Goal: Task Accomplishment & Management: Manage account settings

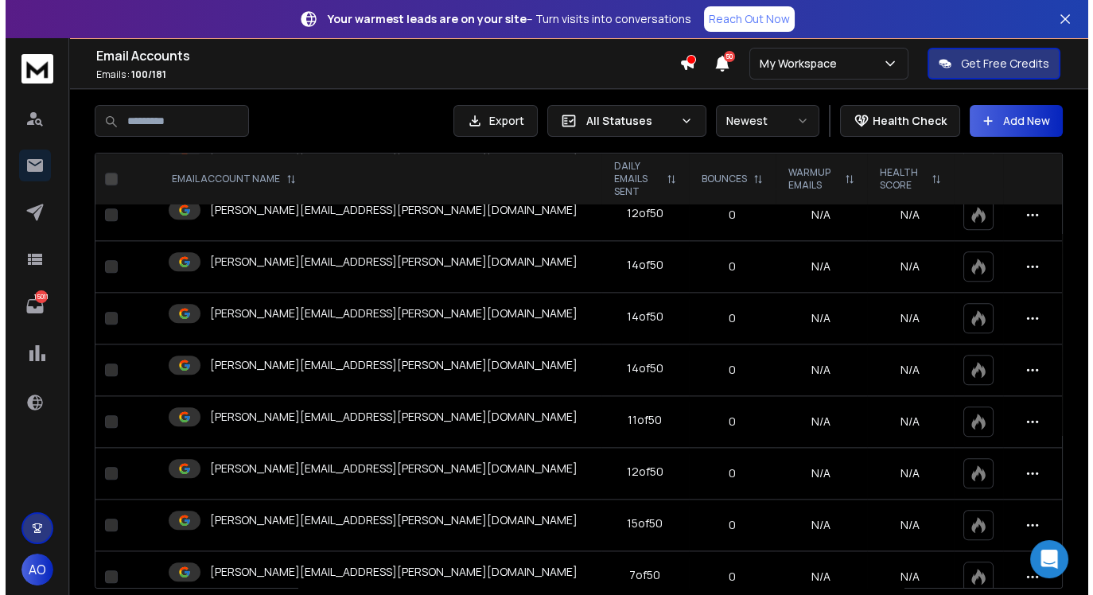
scroll to position [3963, 0]
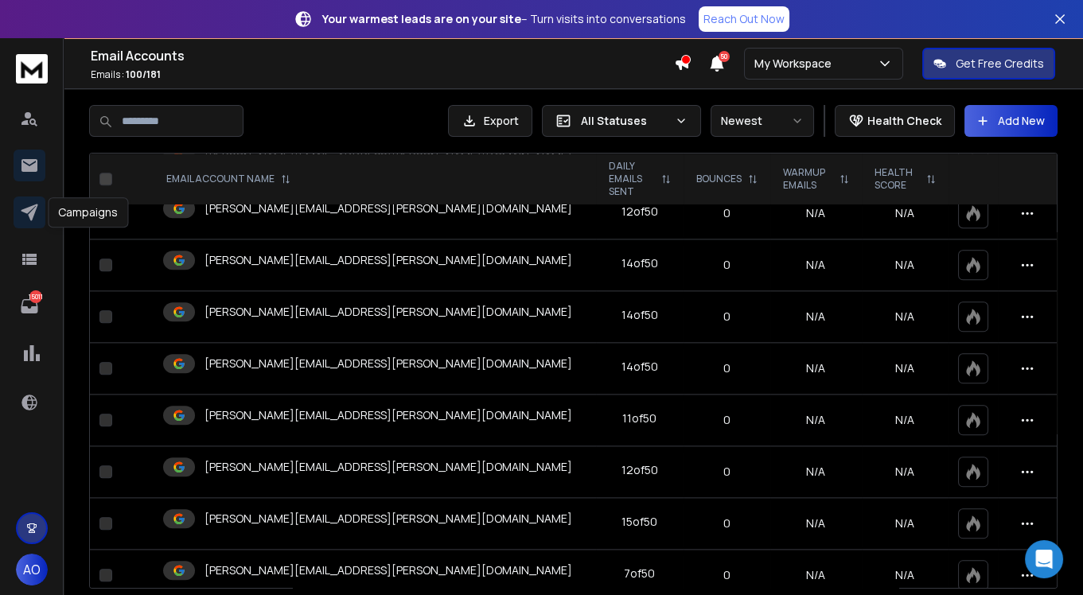
click at [35, 208] on icon at bounding box center [29, 212] width 17 height 17
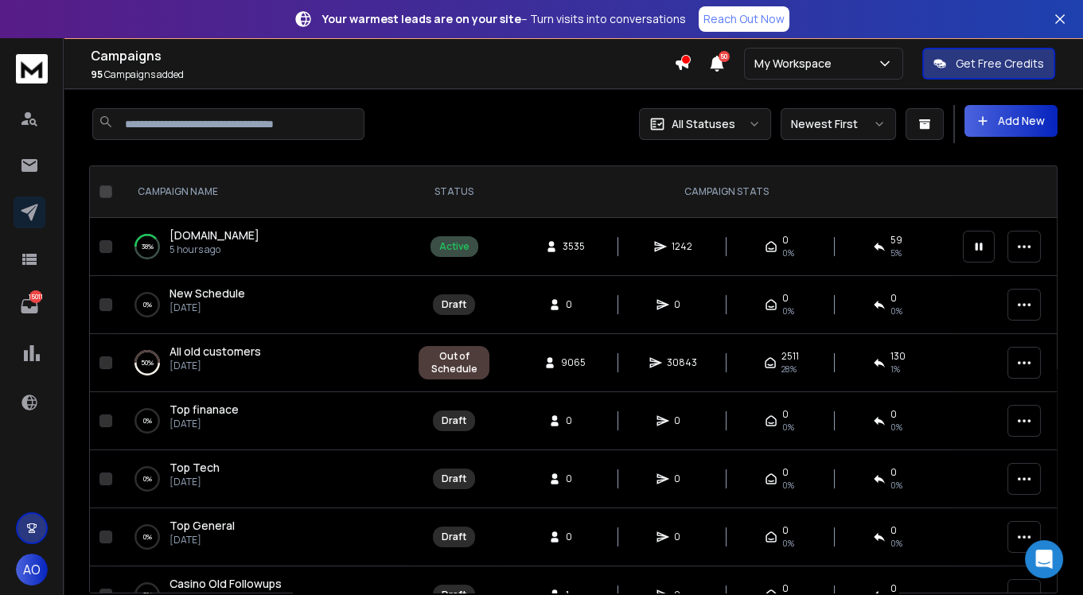
click at [206, 239] on span "[DOMAIN_NAME]" at bounding box center [214, 234] width 90 height 15
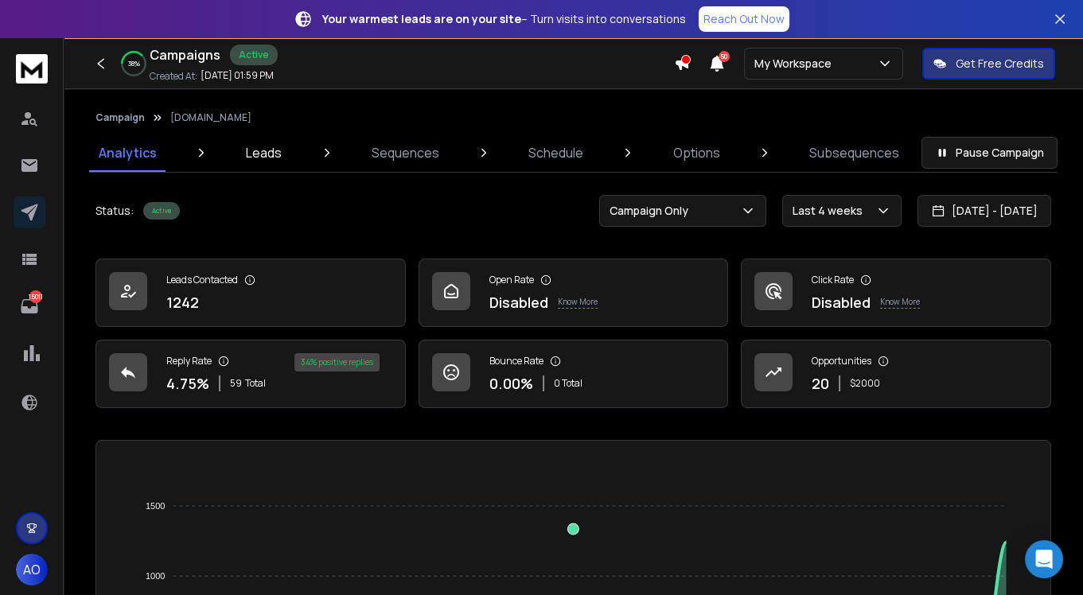
click at [270, 149] on p "Leads" at bounding box center [264, 152] width 36 height 19
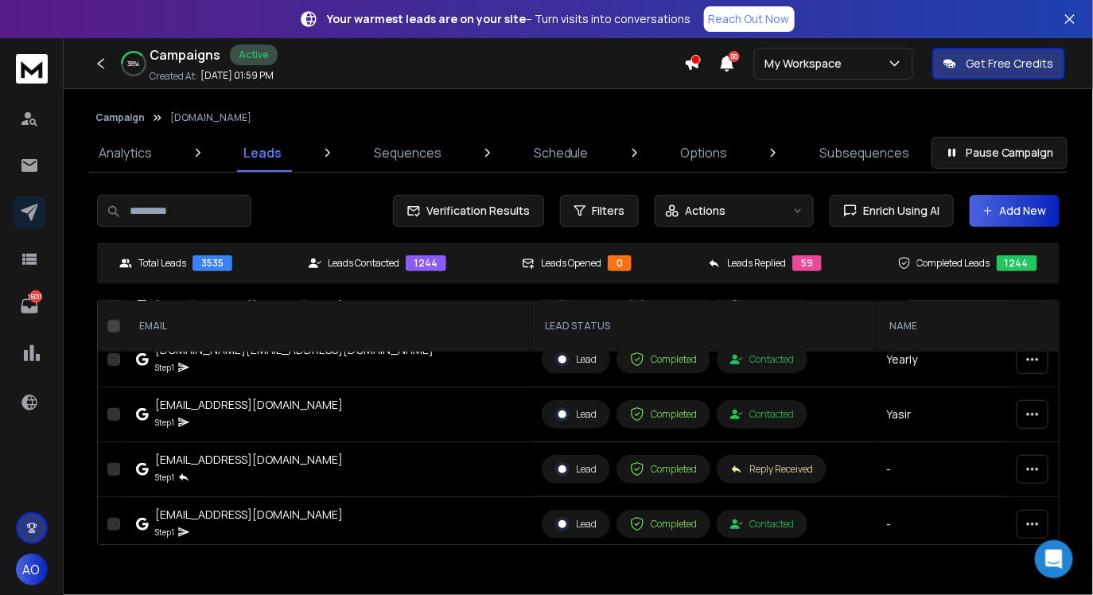
scroll to position [371, 0]
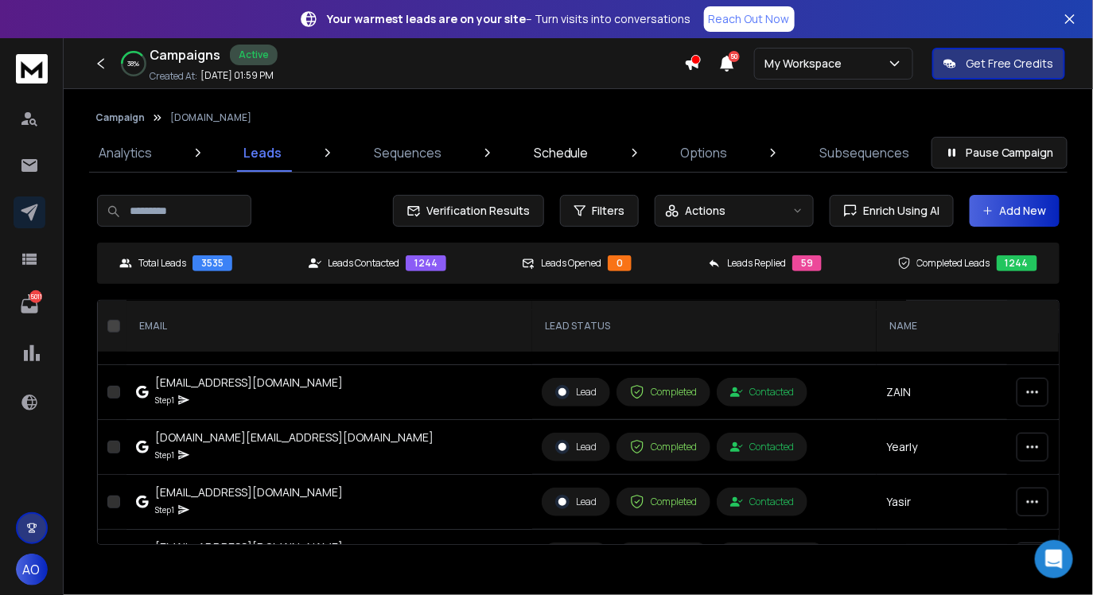
click at [567, 151] on p "Schedule" at bounding box center [561, 152] width 55 height 19
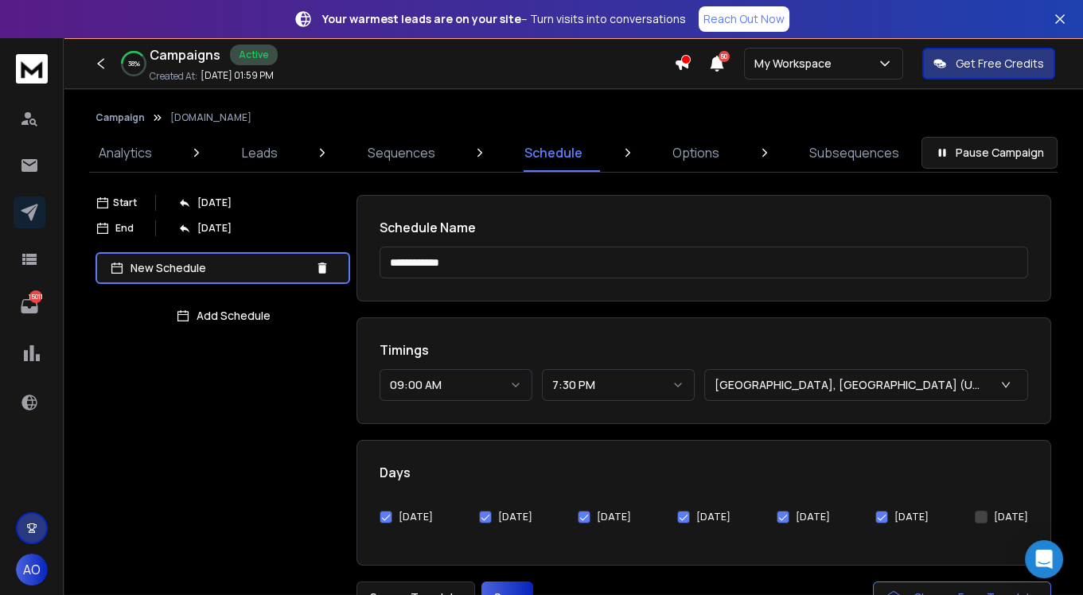
click at [581, 382] on button "7:30 PM" at bounding box center [618, 385] width 153 height 32
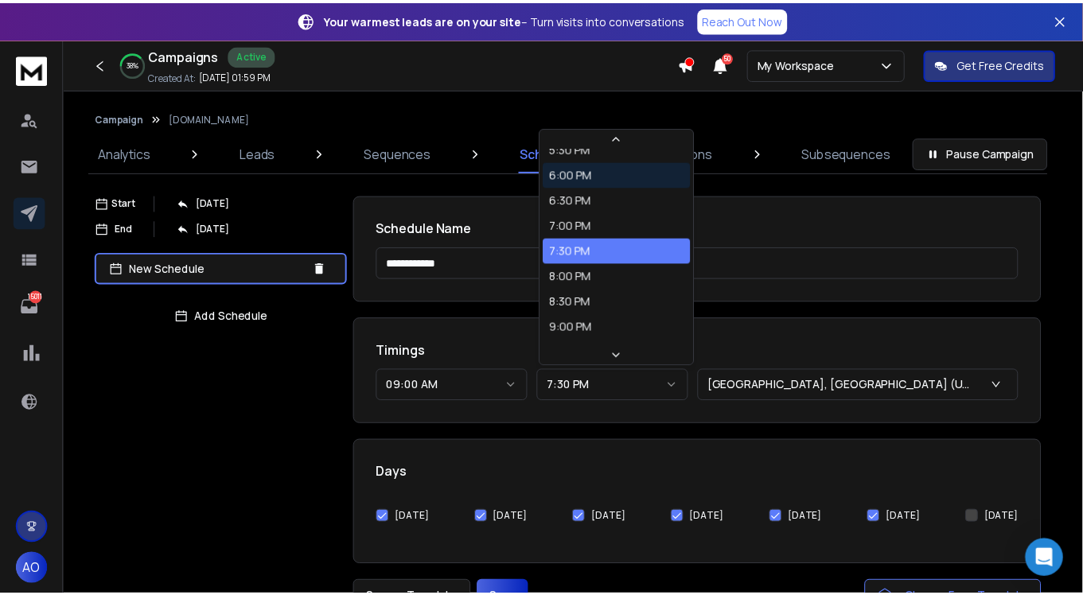
scroll to position [441, 0]
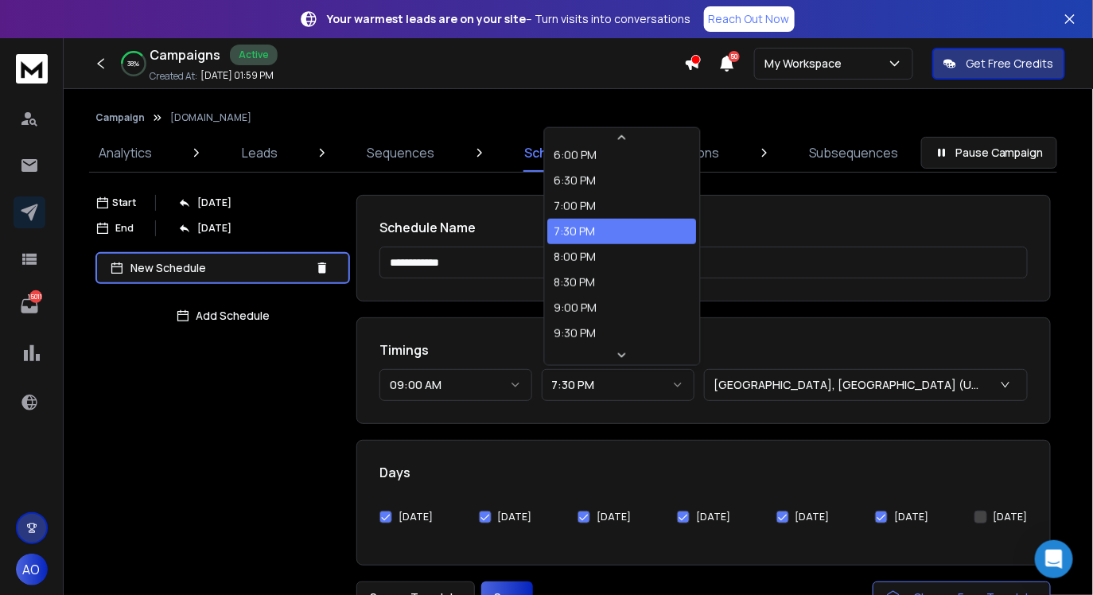
select select "********"
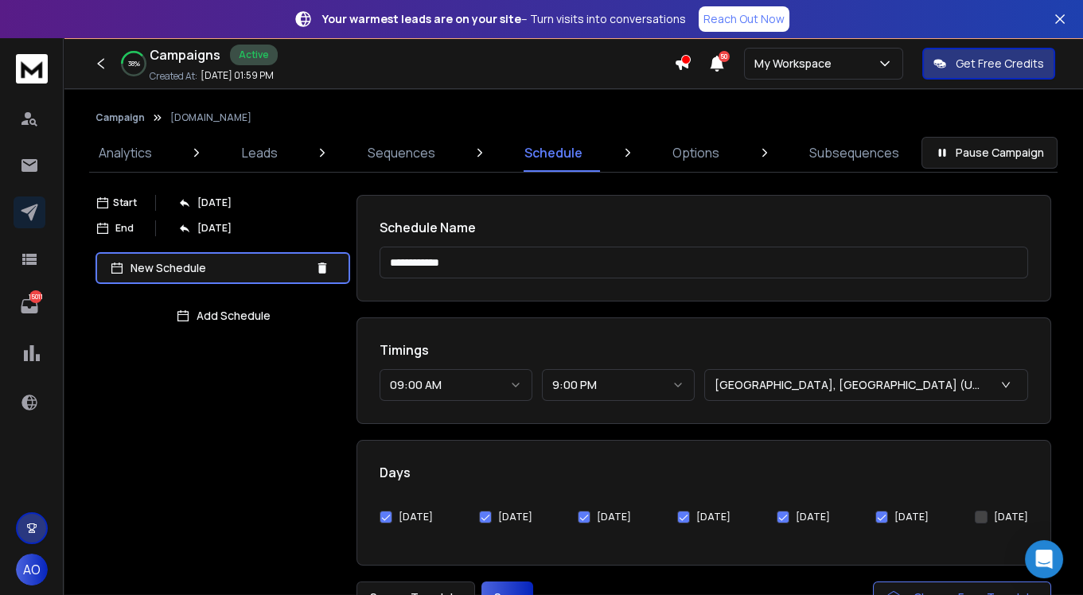
scroll to position [40, 0]
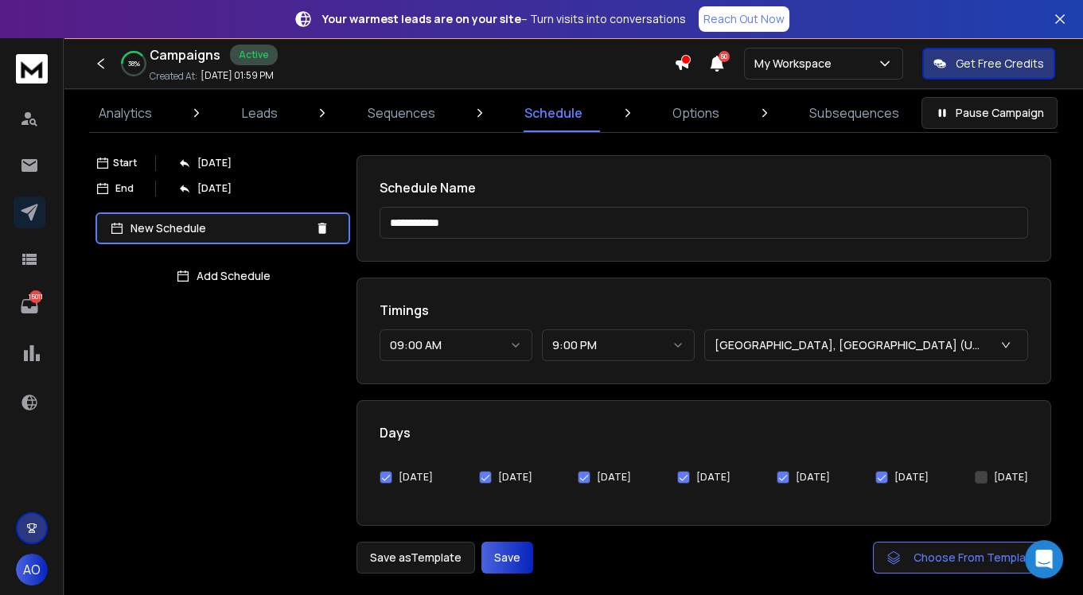
click at [492, 557] on button "Save" at bounding box center [507, 558] width 52 height 32
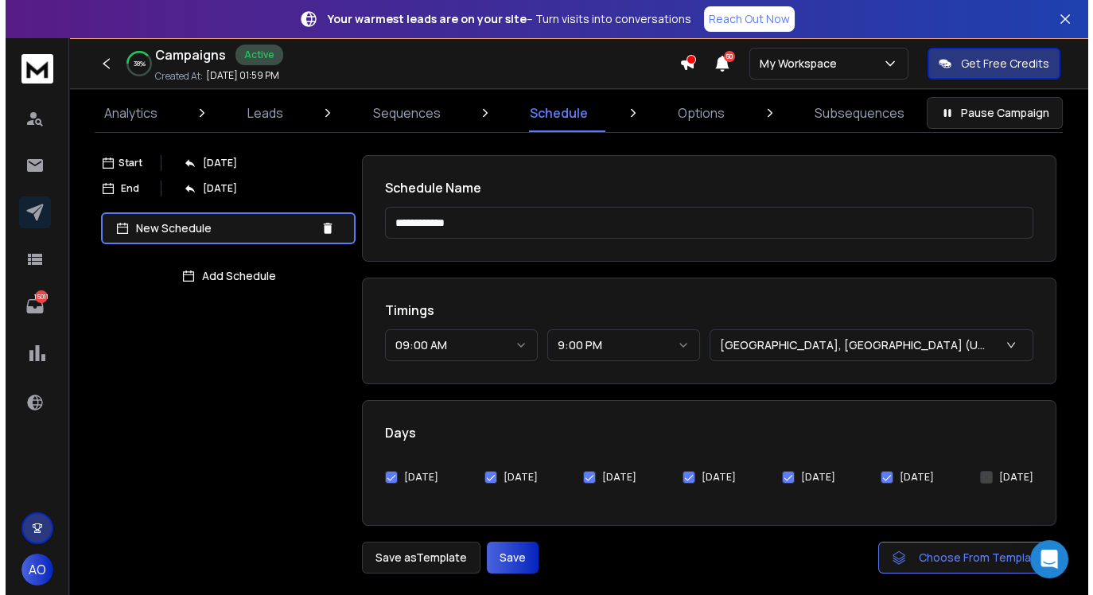
scroll to position [0, 0]
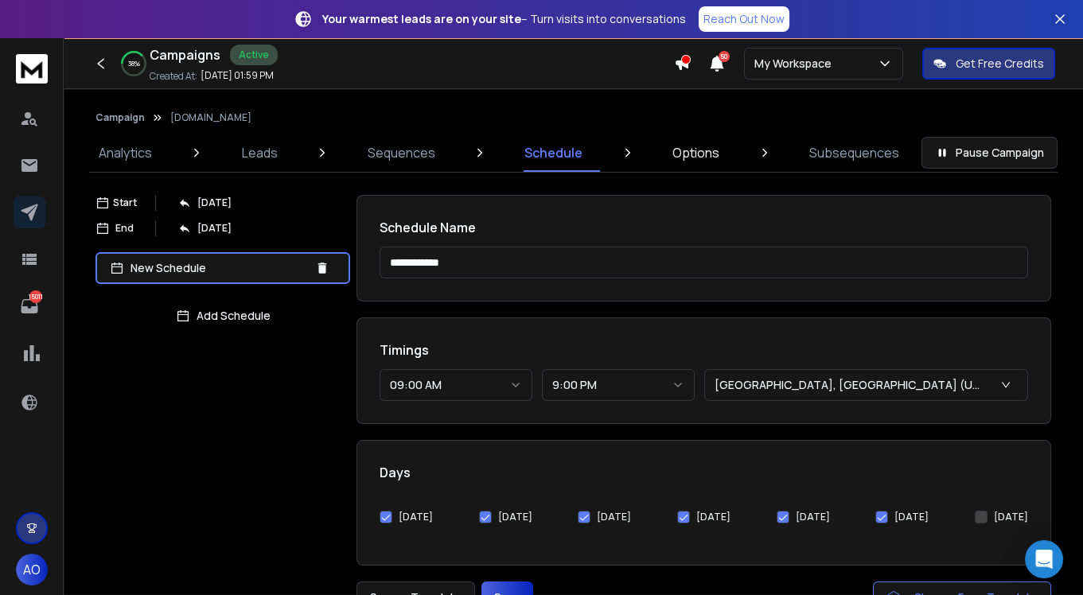
click at [710, 162] on link "Options" at bounding box center [696, 153] width 66 height 38
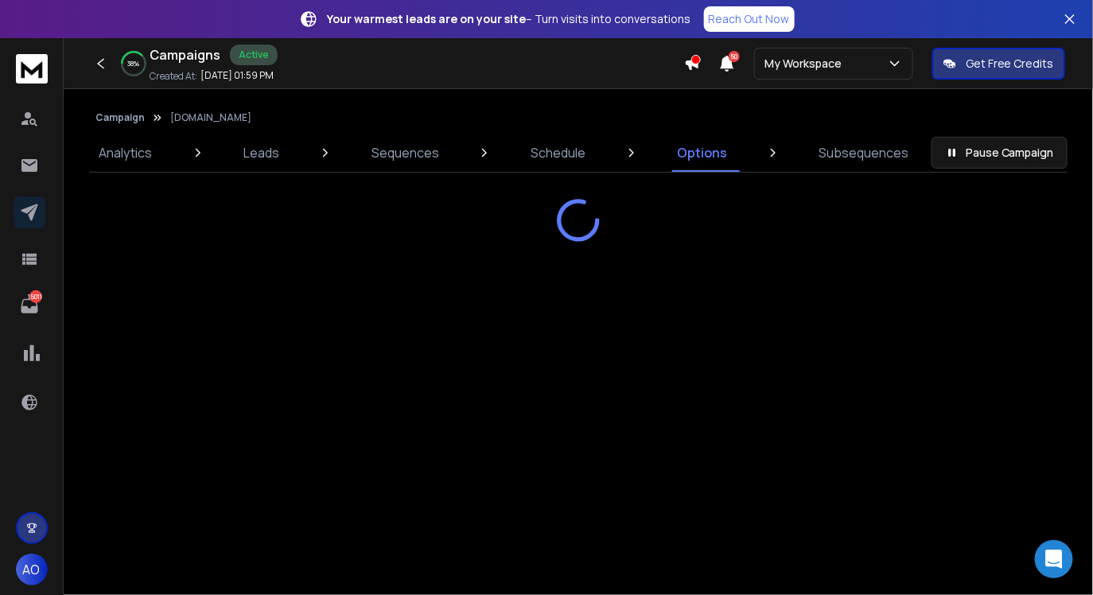
select select "*"
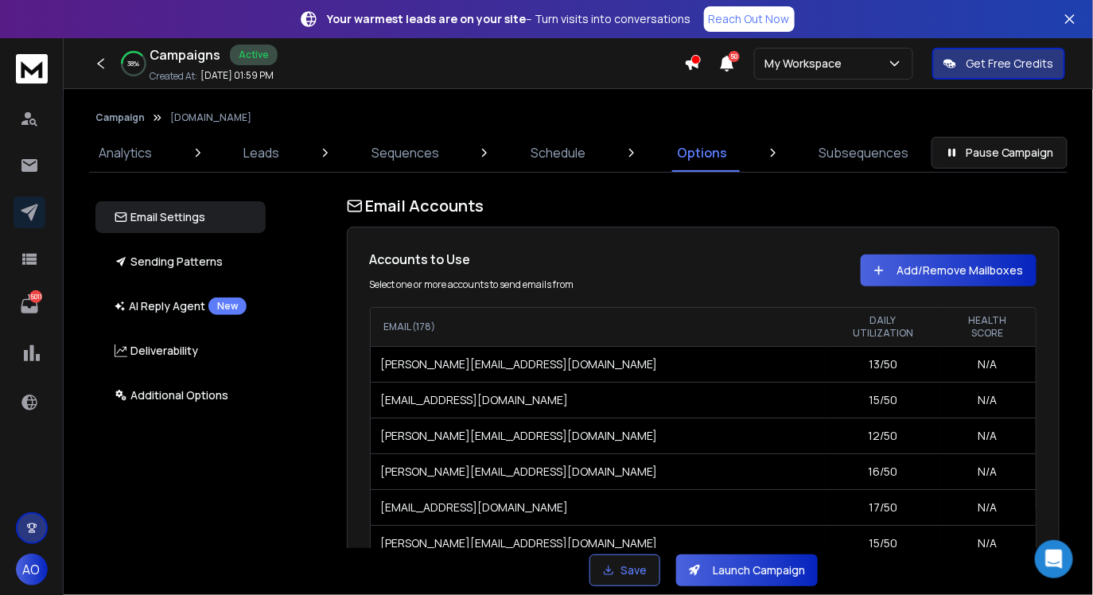
click at [714, 574] on button "Launch Campaign" at bounding box center [747, 570] width 142 height 32
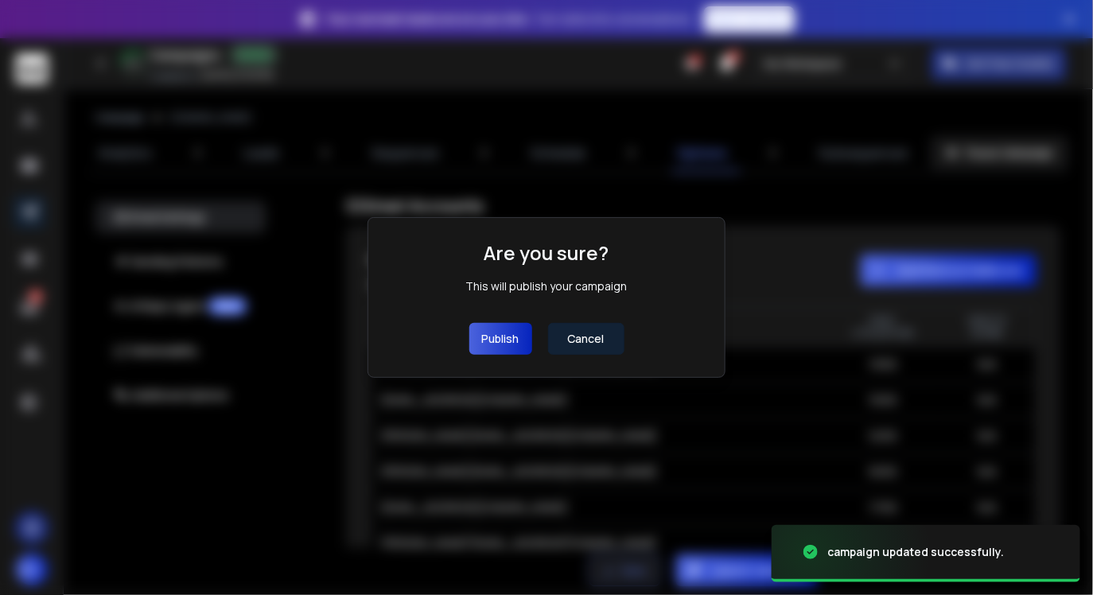
click at [491, 341] on button "Publish" at bounding box center [500, 339] width 63 height 32
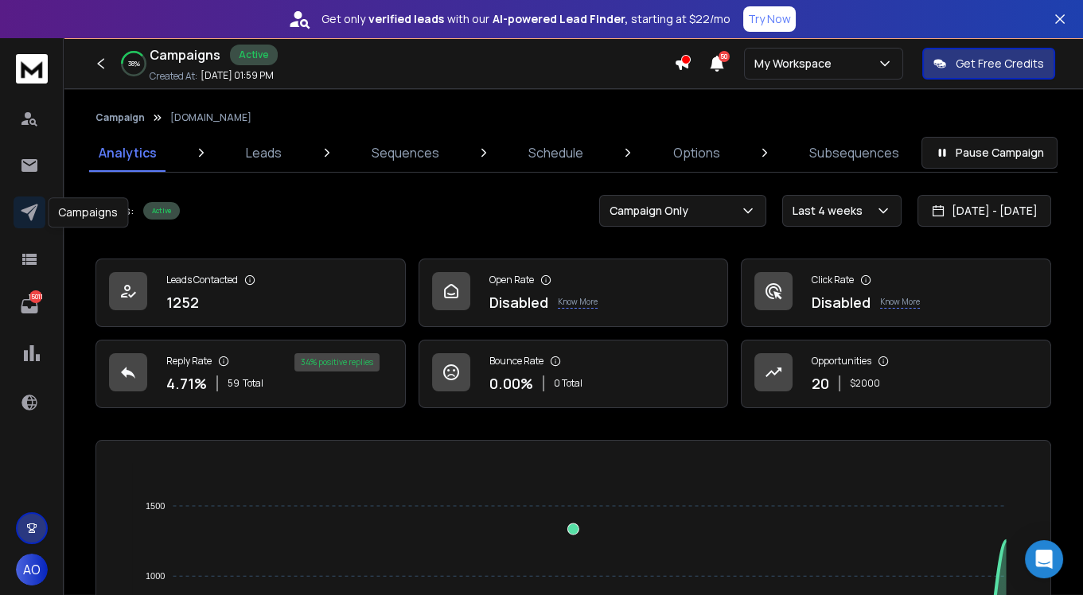
click at [26, 214] on icon at bounding box center [29, 212] width 19 height 19
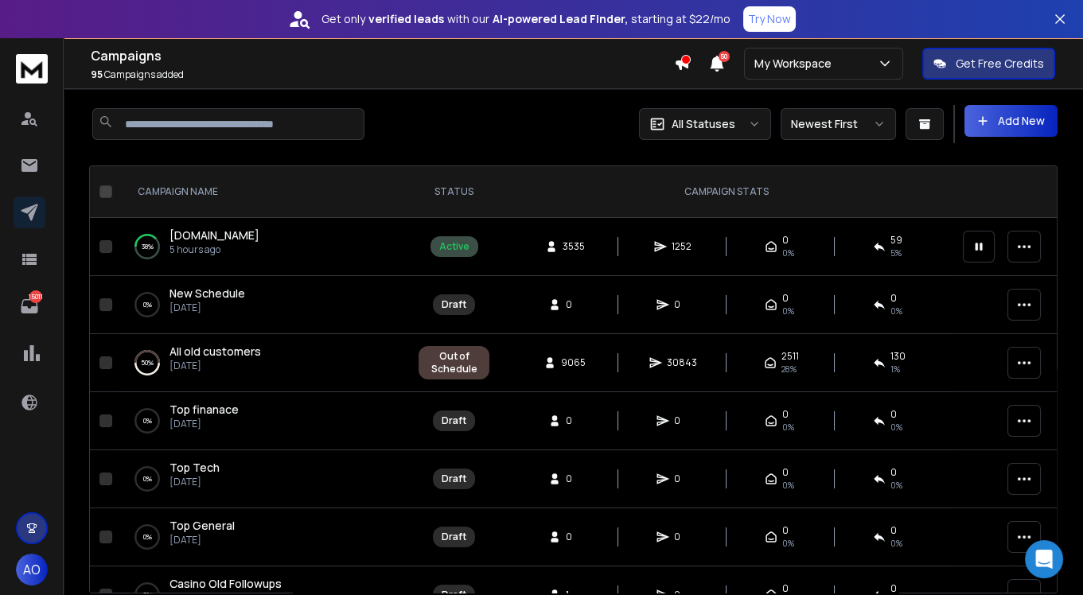
click at [298, 409] on div "0 % Top finanace 12 days ago" at bounding box center [263, 421] width 259 height 38
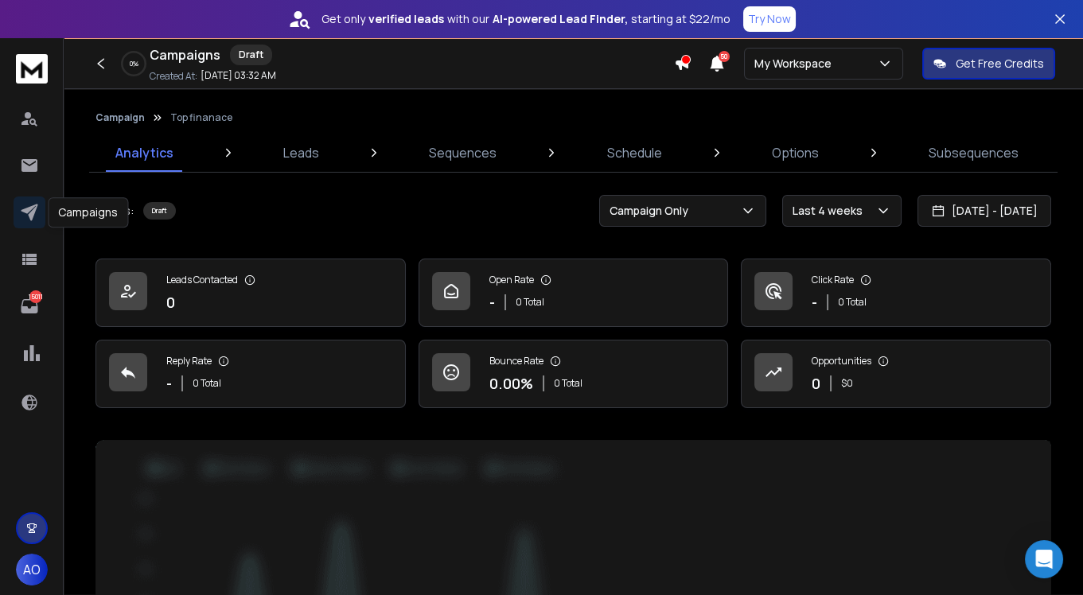
click at [33, 215] on icon at bounding box center [29, 212] width 19 height 19
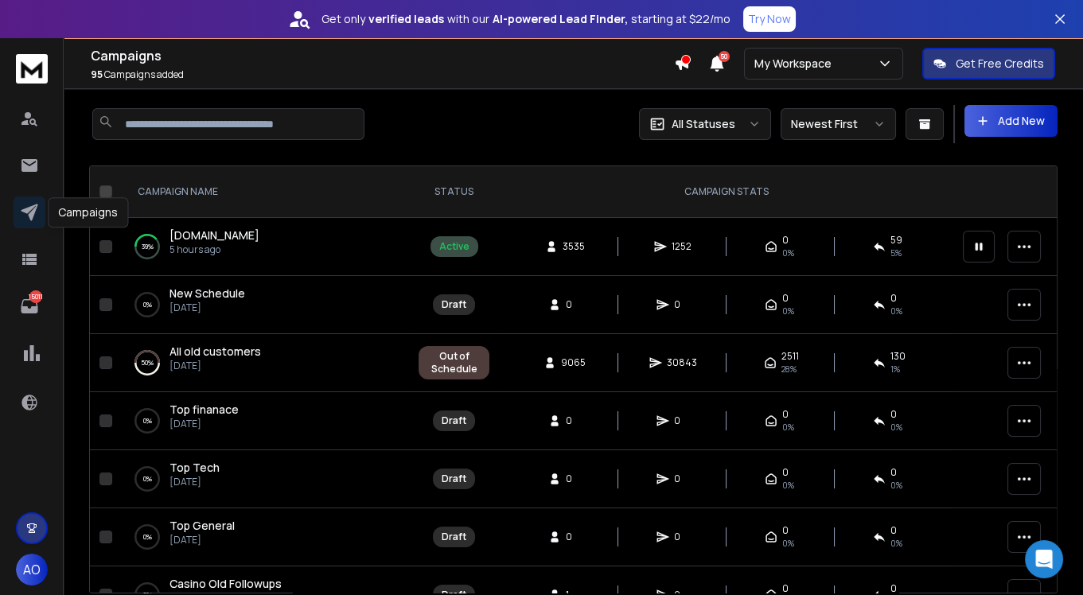
click at [185, 129] on input at bounding box center [228, 124] width 272 height 32
paste input "**********"
type input "**********"
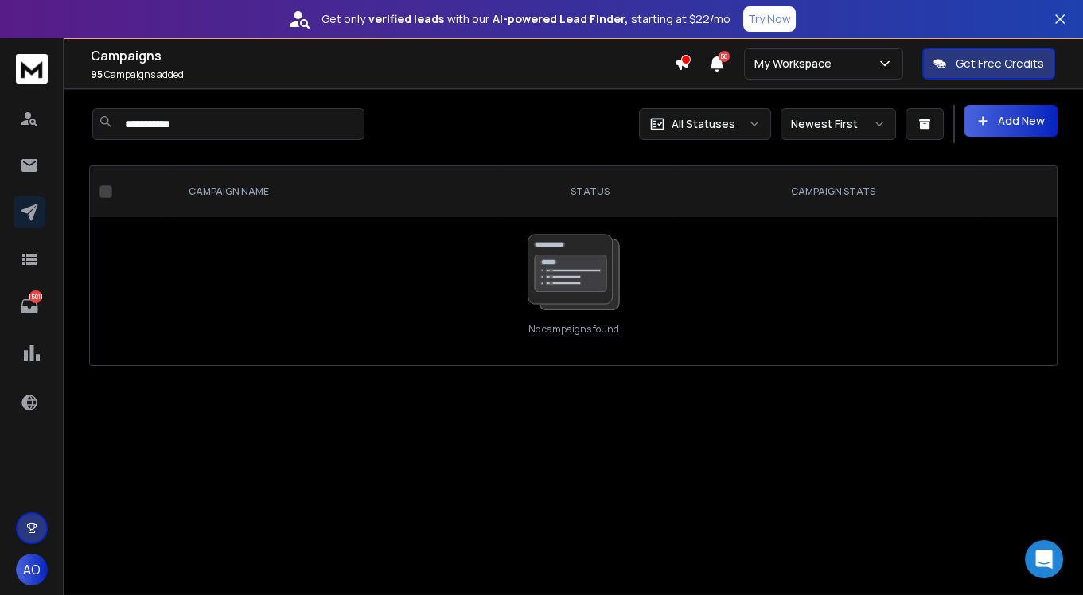
click at [169, 124] on input "**********" at bounding box center [228, 124] width 272 height 32
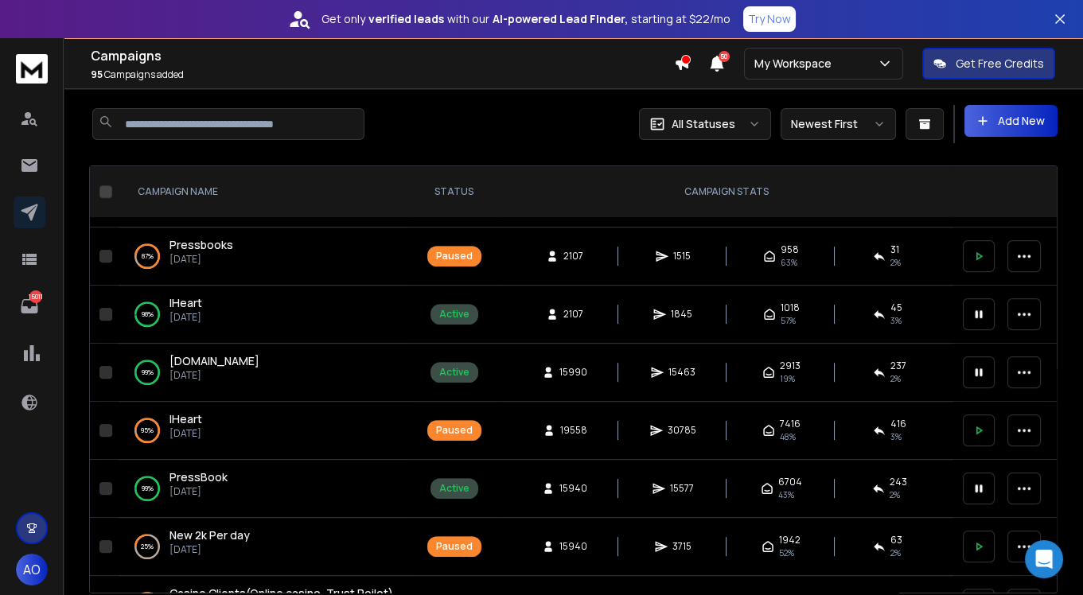
scroll to position [1623, 0]
